Goal: Information Seeking & Learning: Learn about a topic

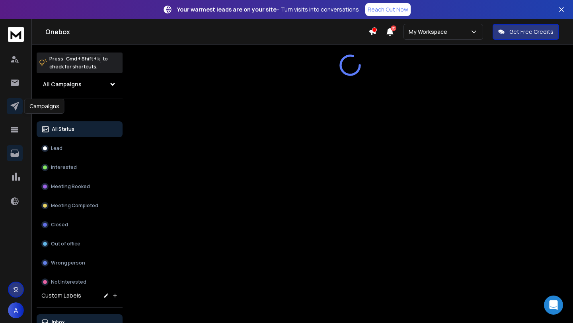
click at [16, 104] on icon at bounding box center [15, 106] width 10 height 10
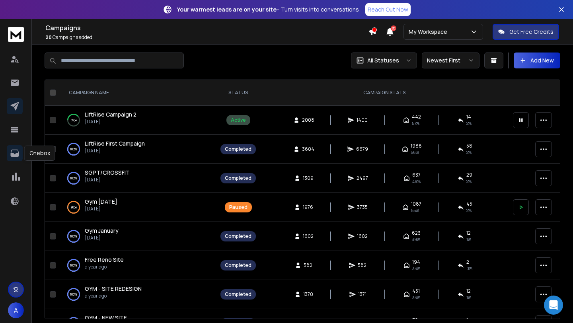
click at [14, 156] on icon at bounding box center [14, 153] width 8 height 7
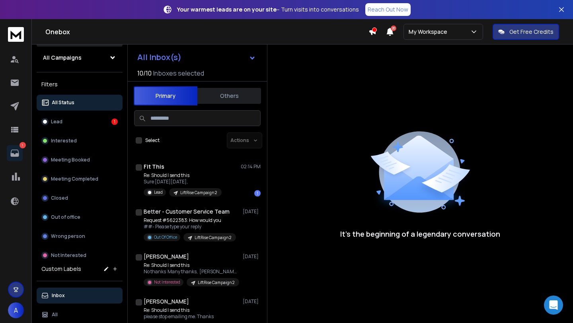
scroll to position [28, 0]
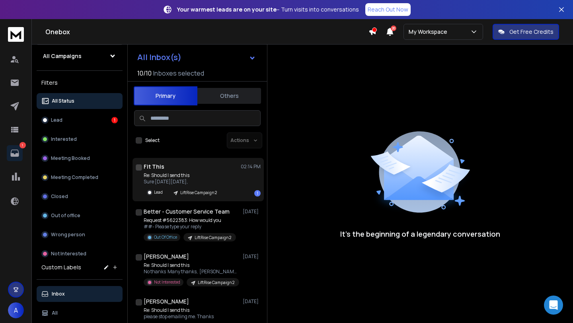
click at [189, 171] on div "Fit This 02:14 PM Re: Should I send this Sure On Tue, Sep 9, Lead LiftRise Camp…" at bounding box center [202, 180] width 117 height 34
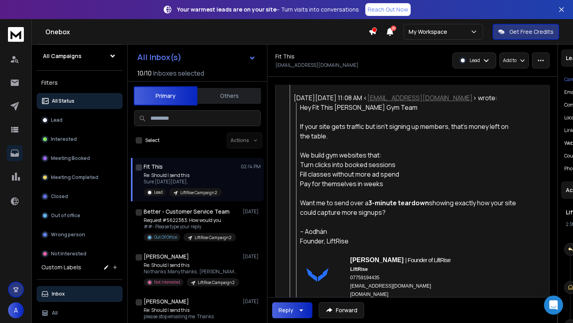
scroll to position [213, 0]
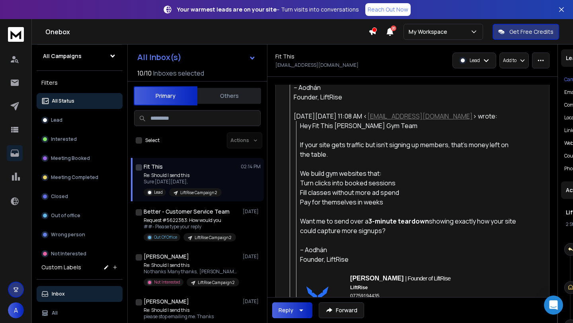
click at [323, 178] on div "Turn clicks into booked sessions" at bounding box center [409, 183] width 219 height 10
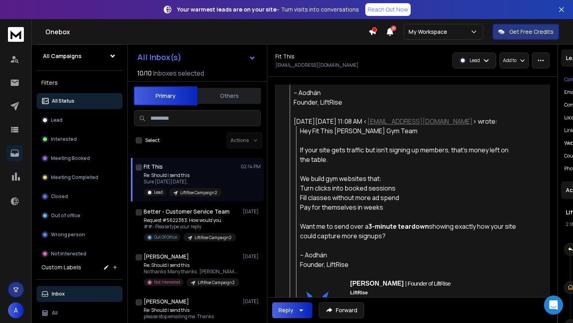
click at [323, 174] on div "We build gym websites that:" at bounding box center [409, 179] width 219 height 10
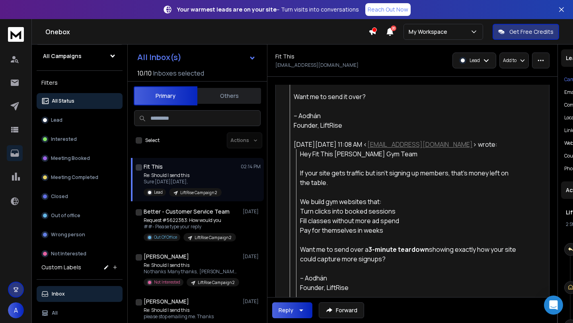
scroll to position [182, 0]
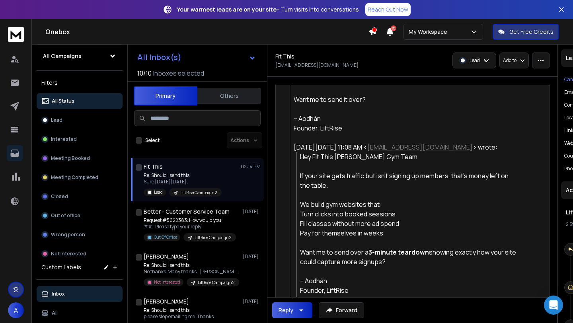
click at [323, 171] on div "If your site gets traffic but isn’t signing up members, that’s money left on th…" at bounding box center [409, 180] width 219 height 19
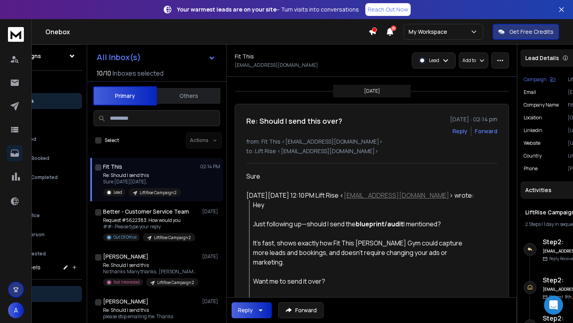
scroll to position [0, 91]
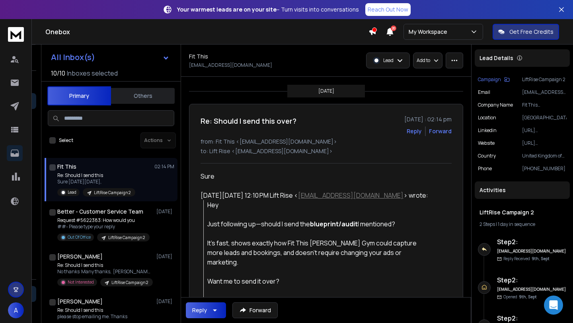
click at [532, 139] on div "Campaign LiftRise Campaign 2 Email manager@fit-this.com Company Name Fit This H…" at bounding box center [522, 124] width 95 height 115
click at [531, 142] on p "http://www.fit-this.com/" at bounding box center [544, 143] width 45 height 6
